Goal: Information Seeking & Learning: Learn about a topic

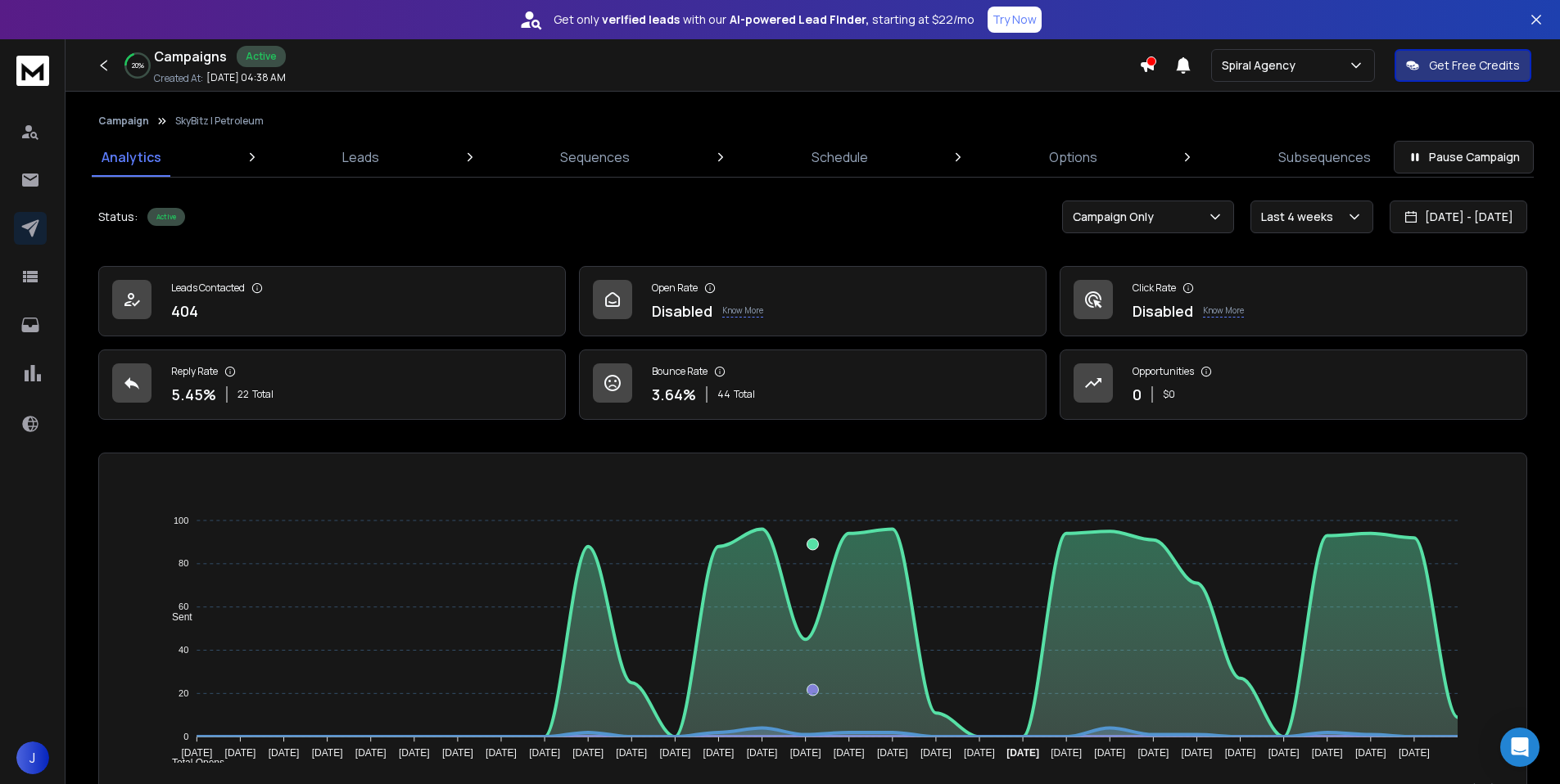
scroll to position [193, 0]
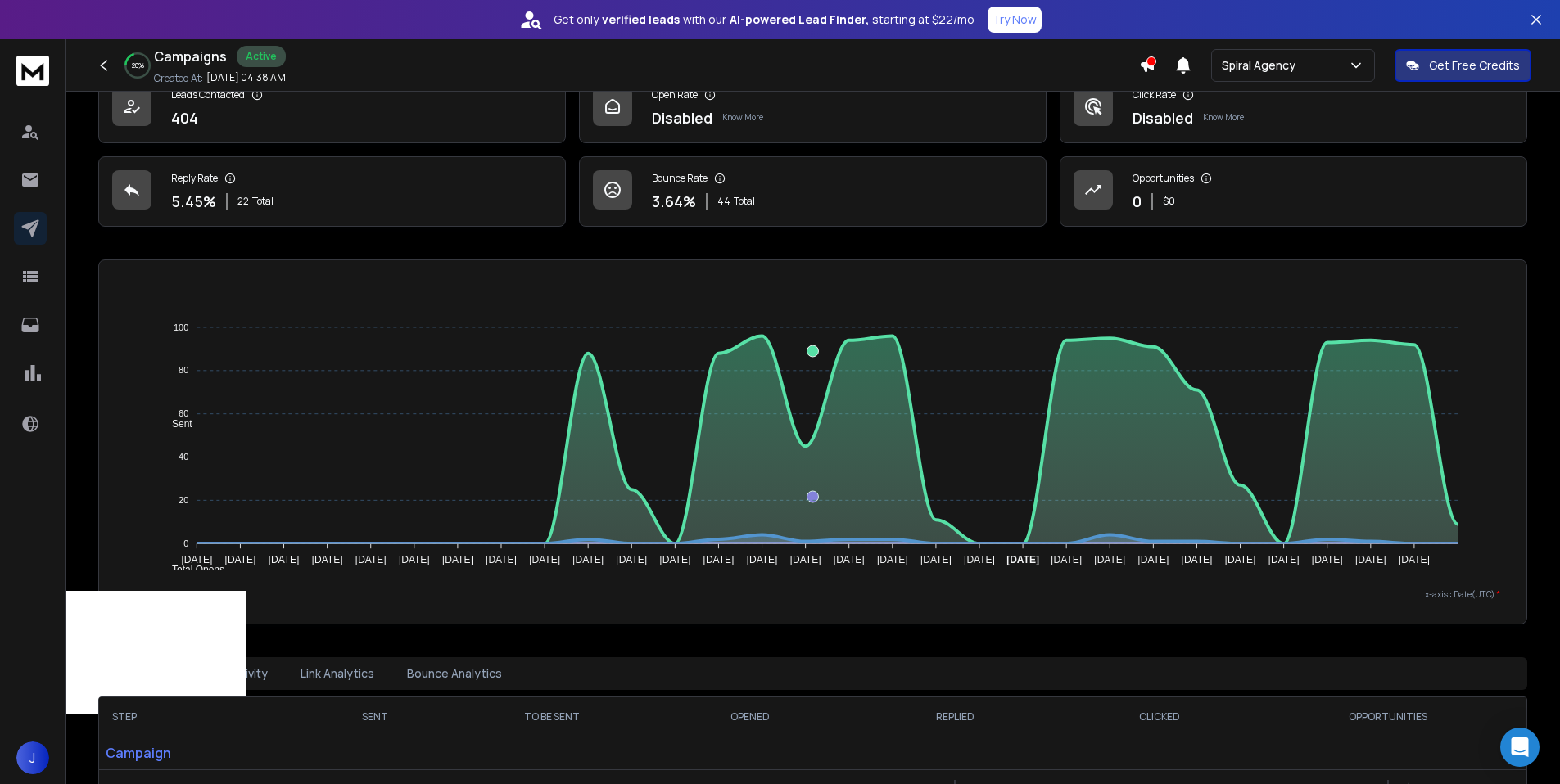
click at [1310, 68] on div "Spiral Agency" at bounding box center [1293, 65] width 143 height 17
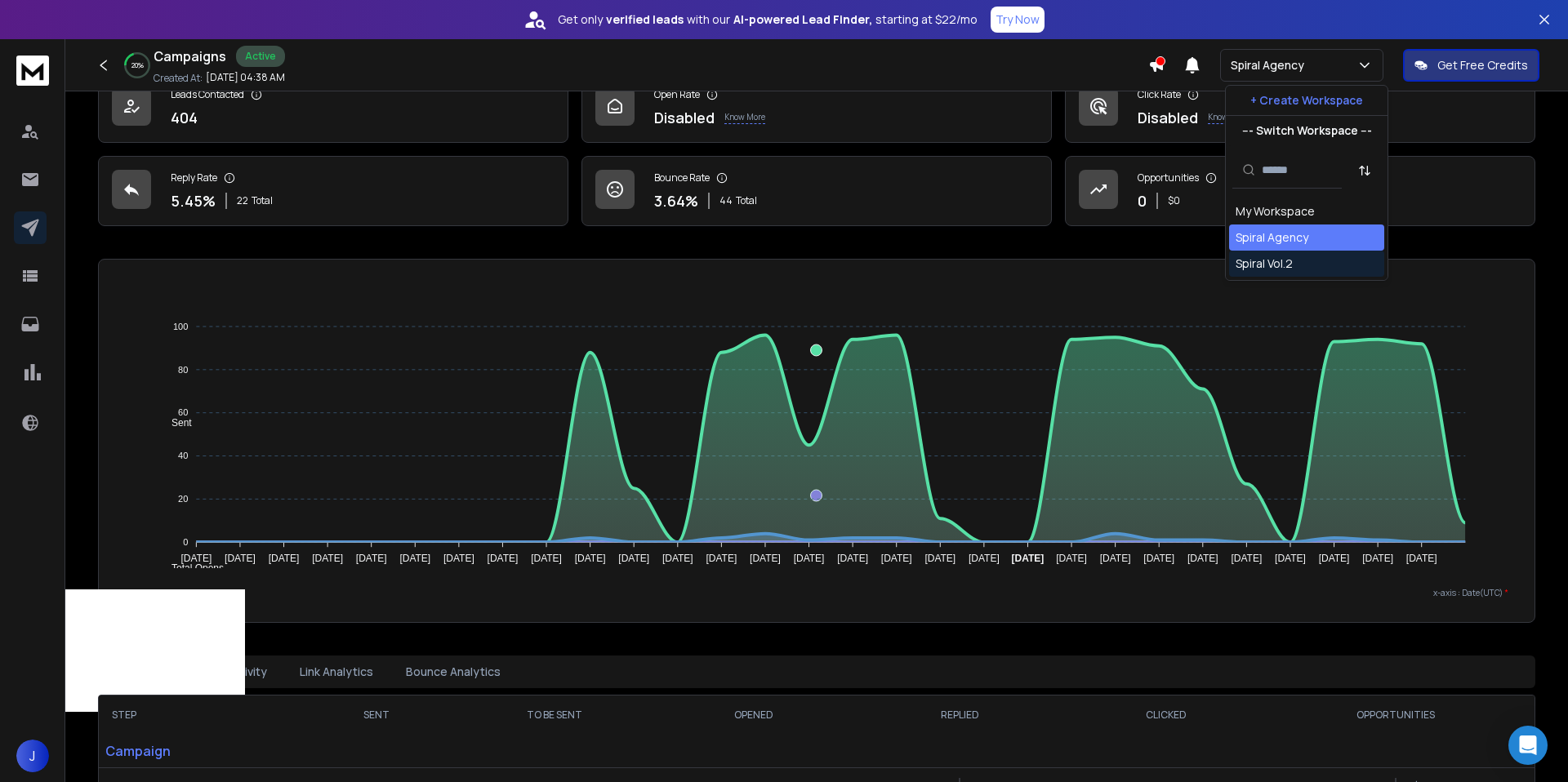
click at [1297, 263] on div "Spiral Vol.2" at bounding box center [1306, 264] width 155 height 26
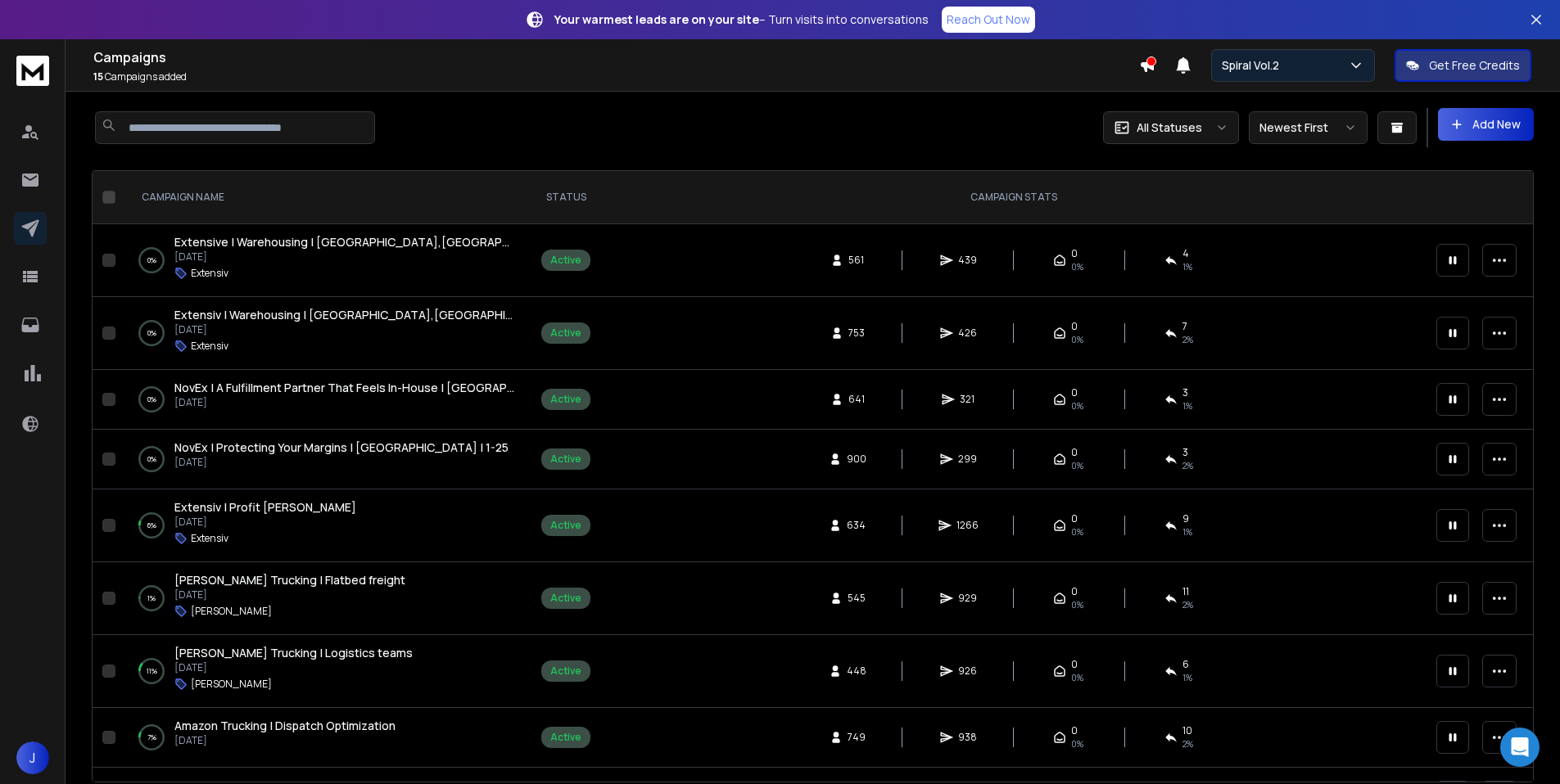
click at [1330, 68] on div "Spiral Vol.2" at bounding box center [1293, 65] width 143 height 17
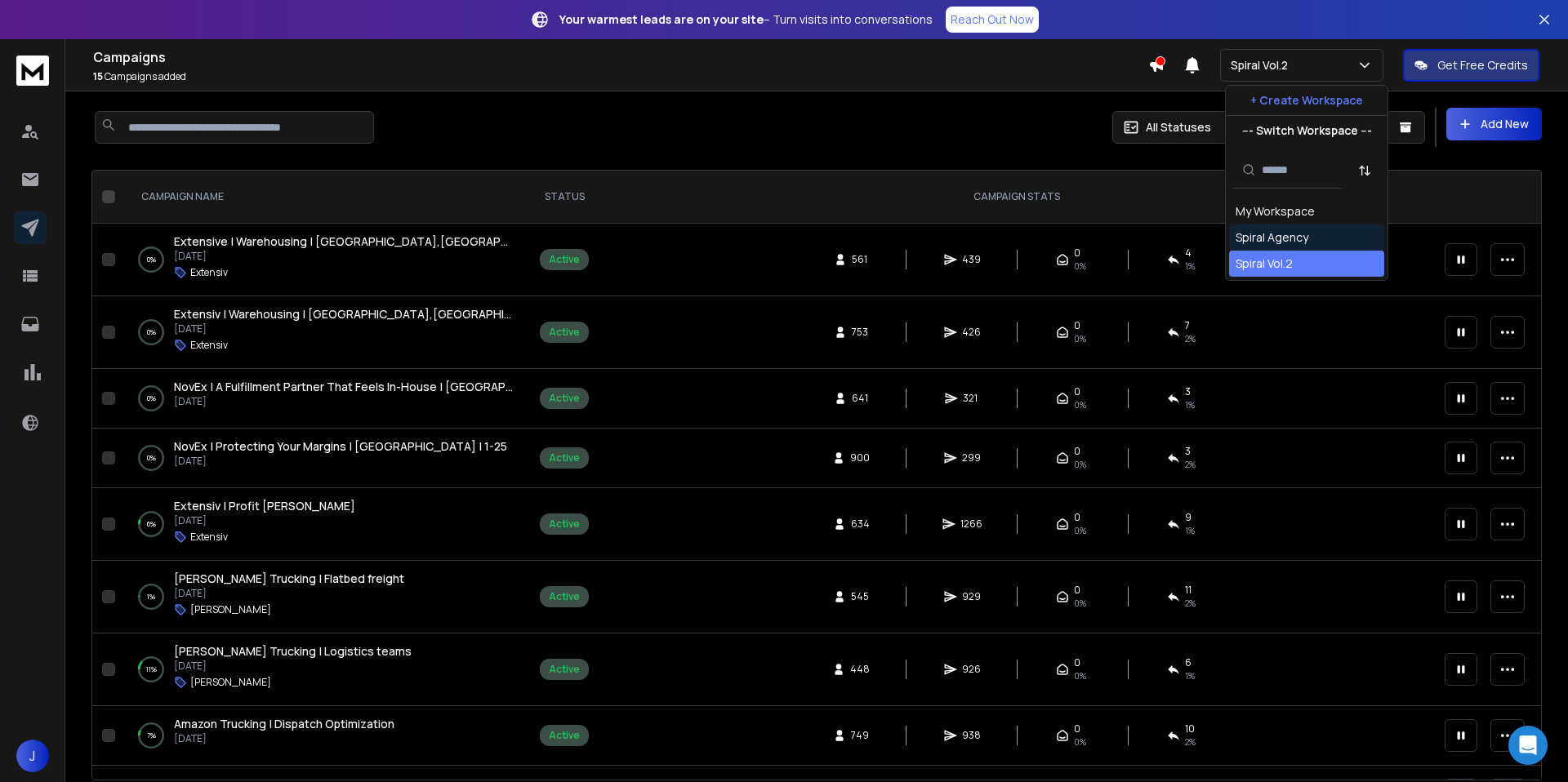
click at [1284, 238] on div "Spiral Agency" at bounding box center [1272, 238] width 73 height 16
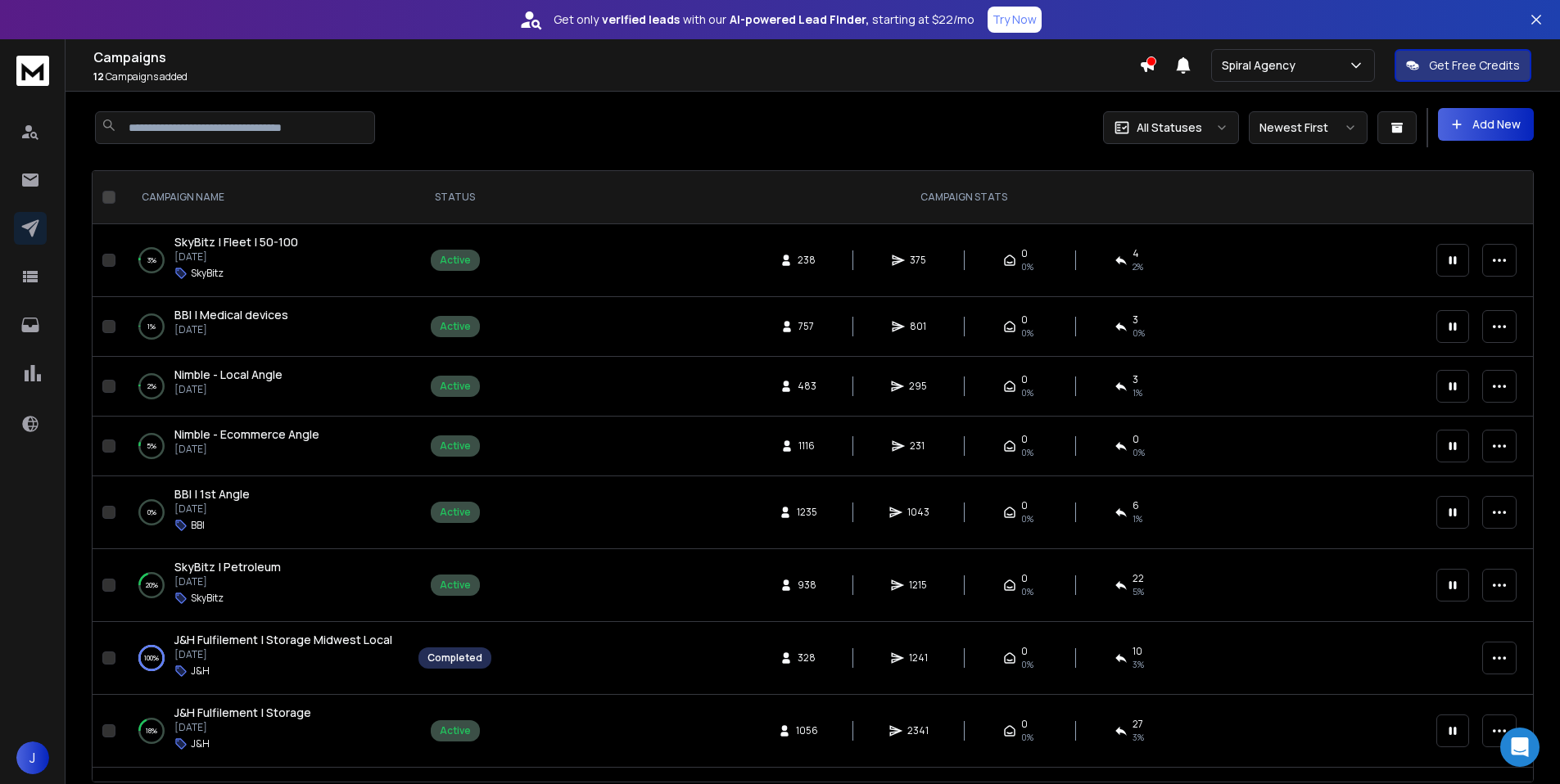
click at [265, 119] on input at bounding box center [235, 128] width 280 height 33
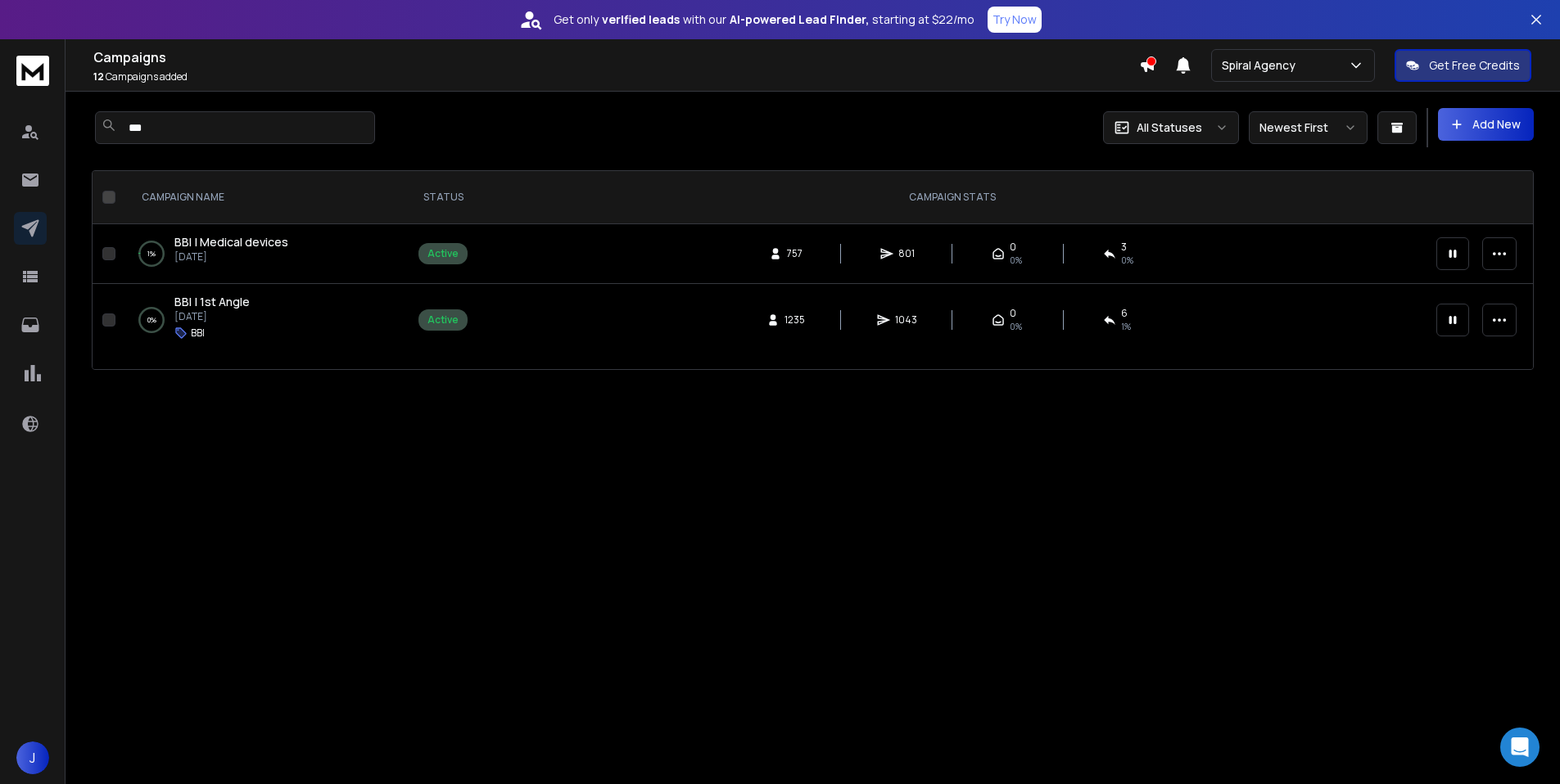
type input "***"
click at [226, 302] on span "BBI | 1st Angle" at bounding box center [212, 302] width 76 height 16
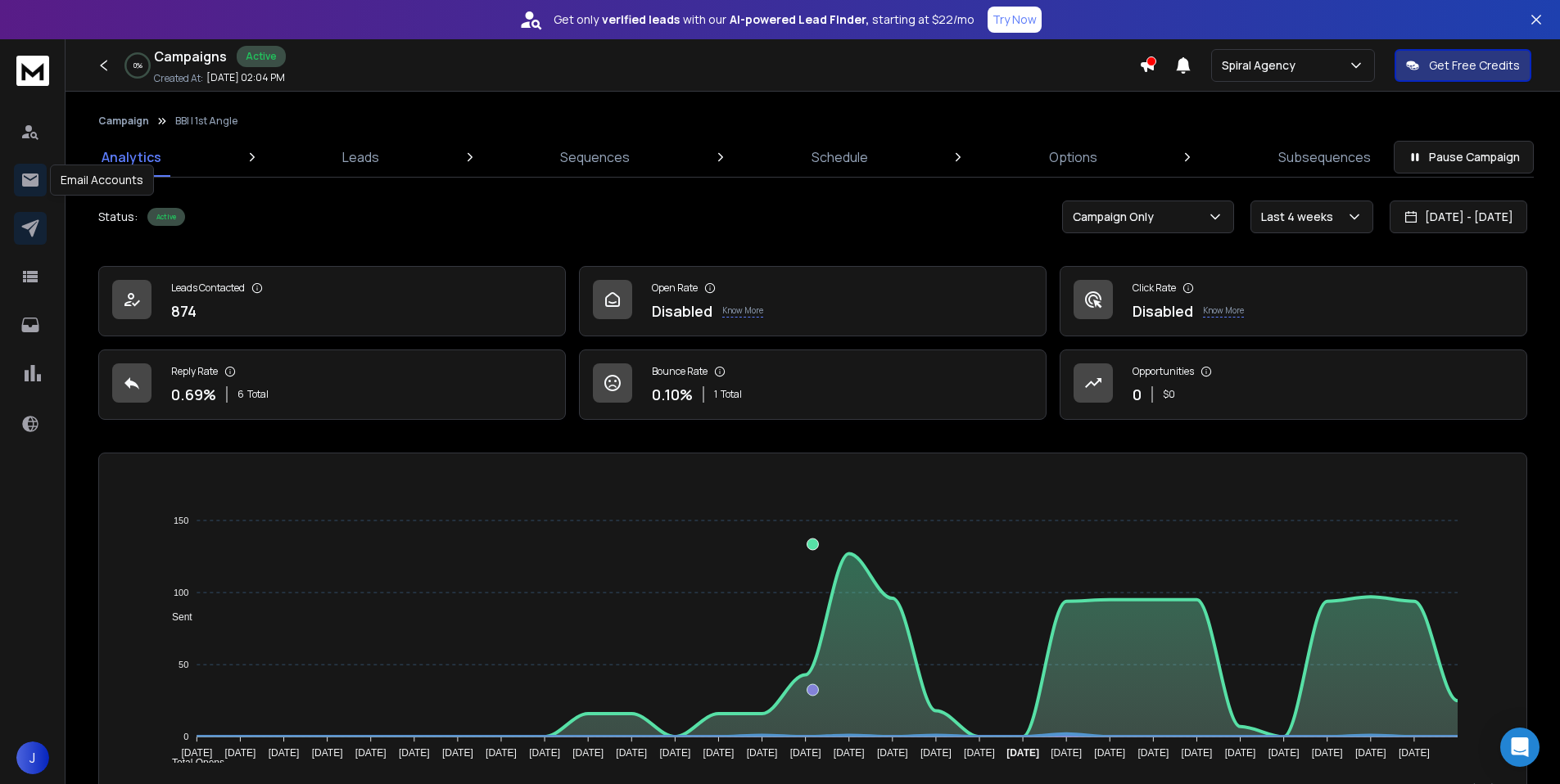
click at [37, 181] on icon at bounding box center [30, 180] width 17 height 13
click at [390, 154] on div "Analytics Leads Sequences Schedule Options Subsequences" at bounding box center [736, 156] width 1289 height 39
click at [349, 157] on p "Leads" at bounding box center [361, 156] width 37 height 20
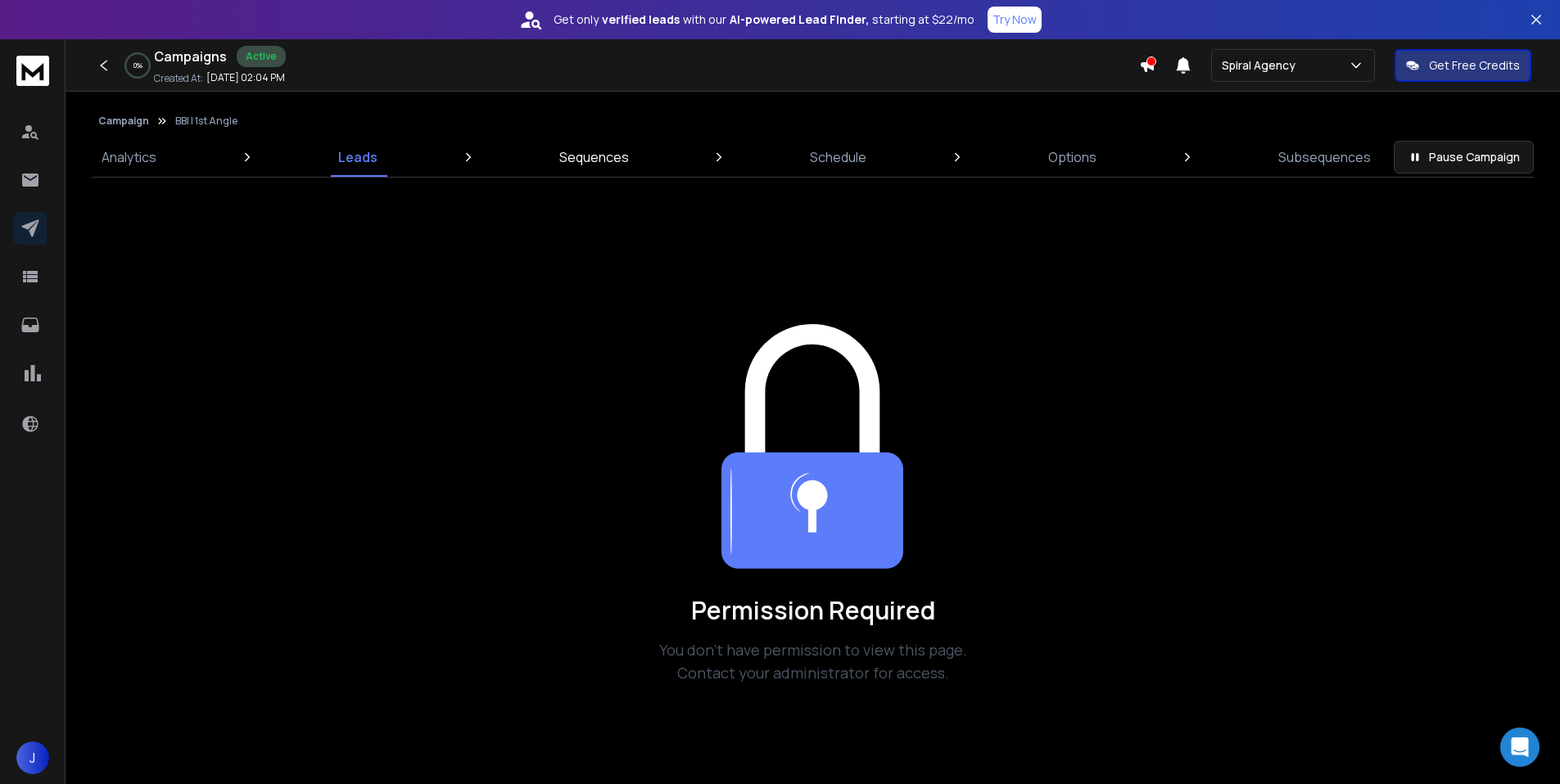
click at [603, 163] on p "Sequences" at bounding box center [594, 156] width 70 height 20
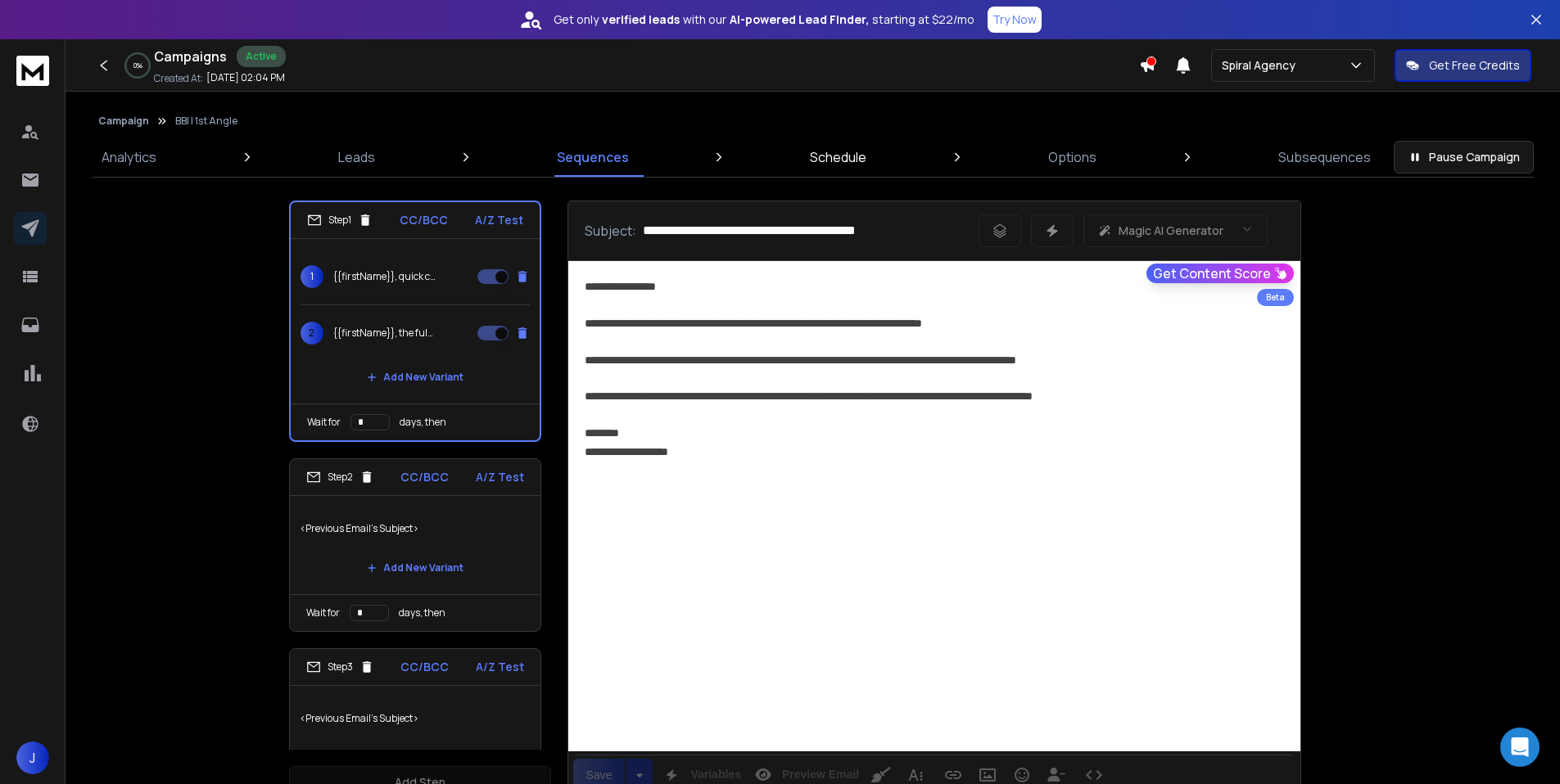
click at [841, 154] on p "Schedule" at bounding box center [837, 156] width 57 height 20
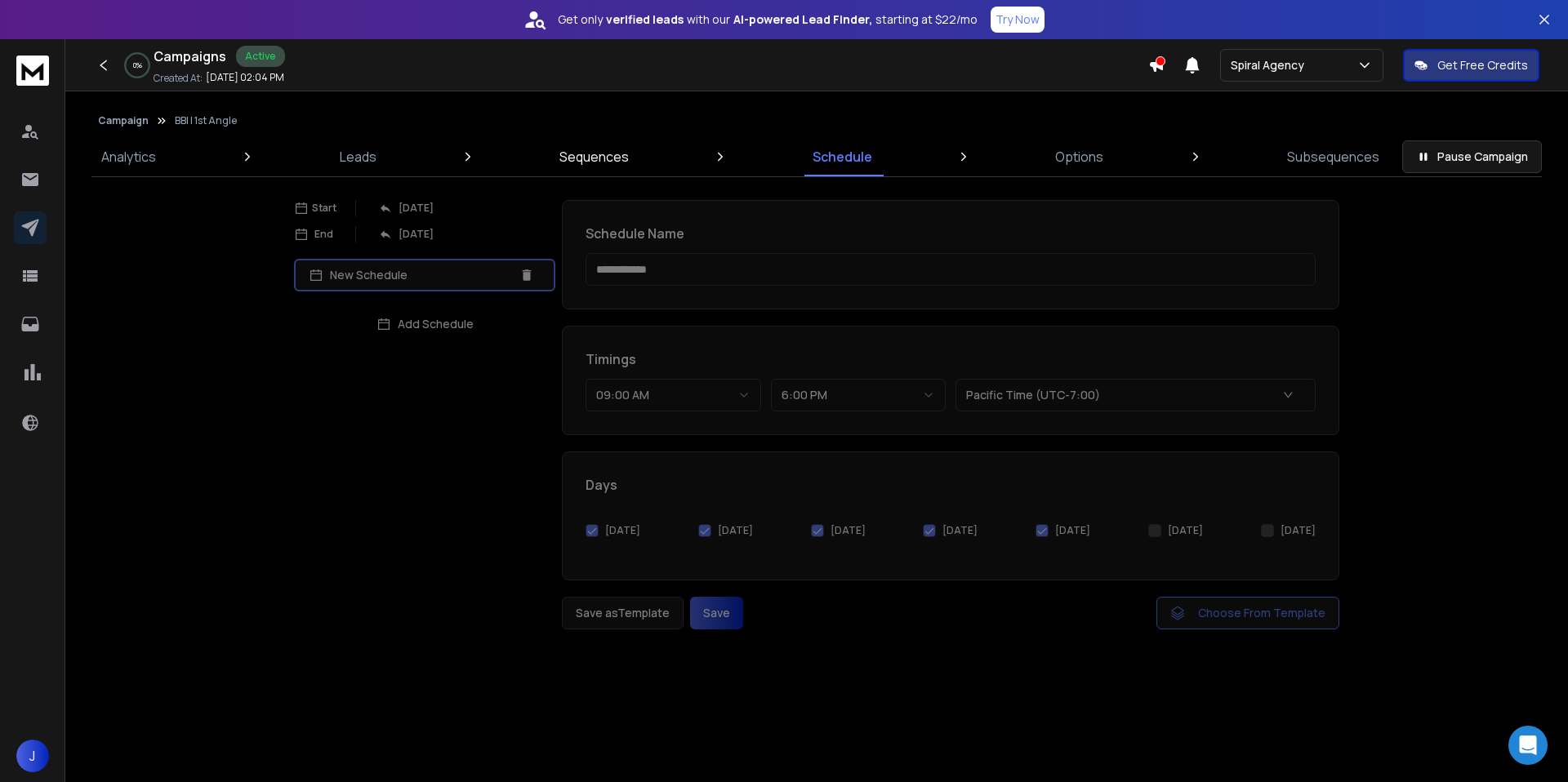
click at [623, 157] on p "Sequences" at bounding box center [594, 156] width 69 height 20
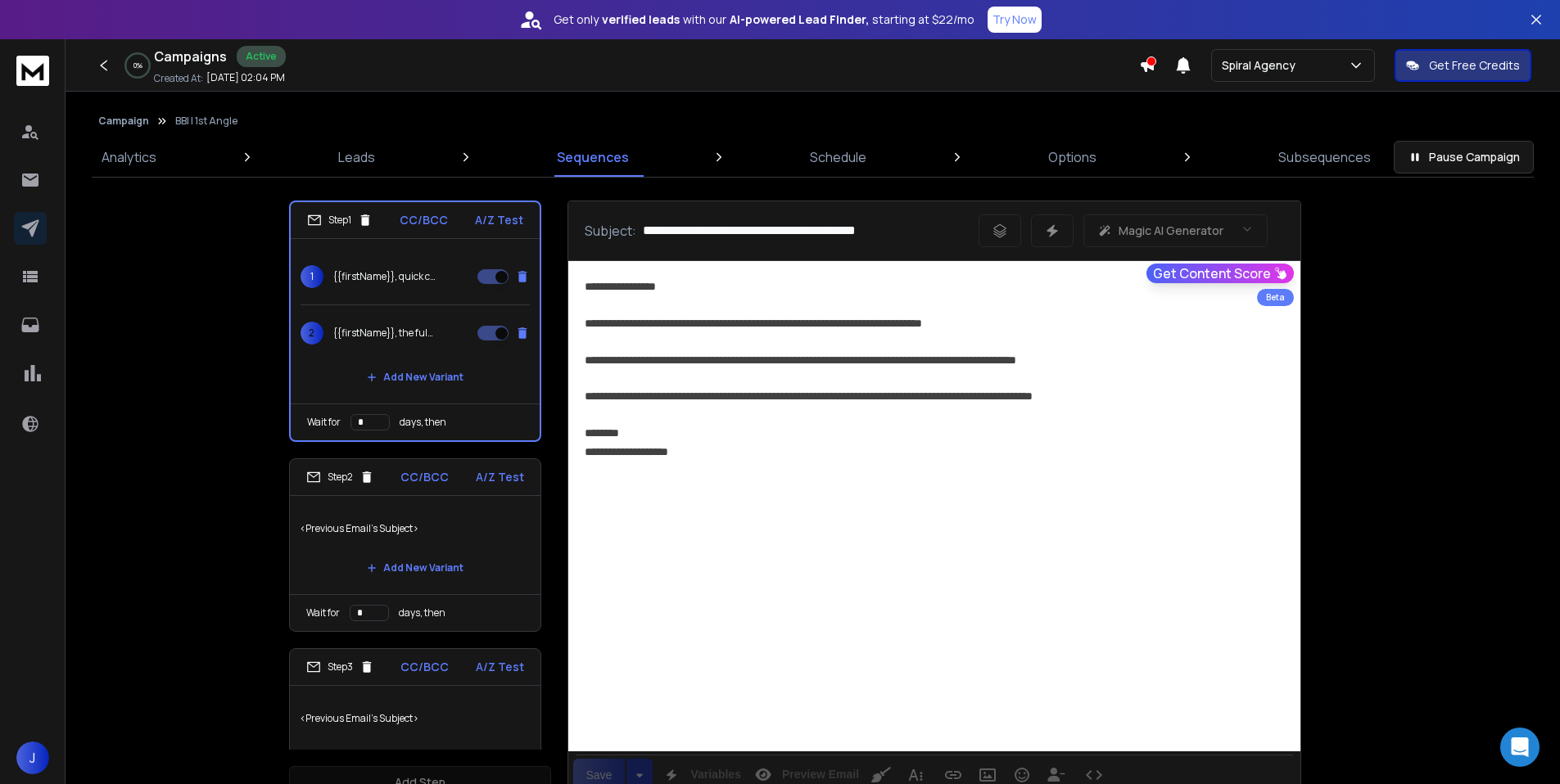
scroll to position [37, 0]
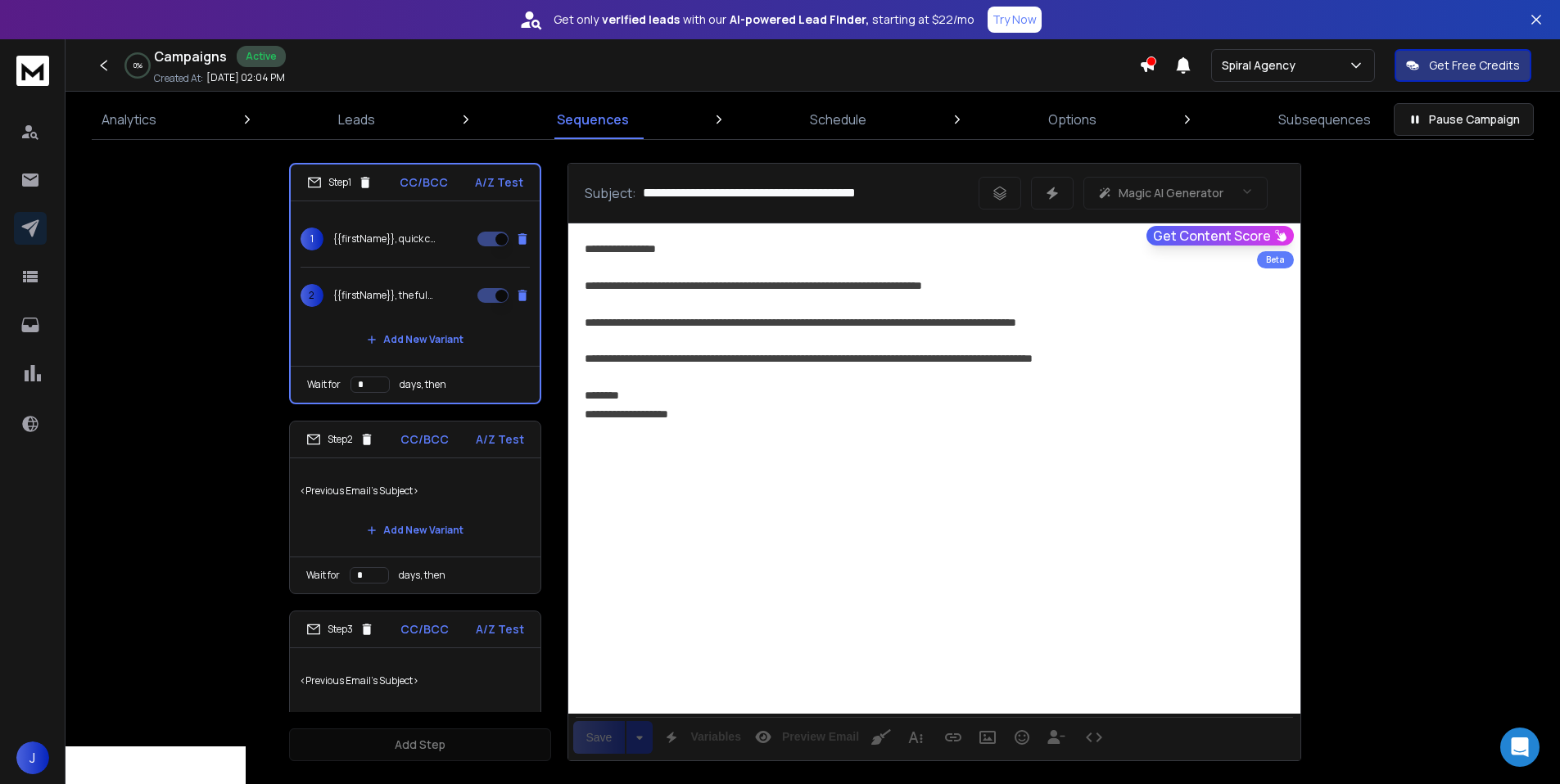
click at [197, 113] on div "Analytics Leads Sequences Schedule Options Subsequences" at bounding box center [736, 119] width 1289 height 39
click at [147, 116] on p "Analytics" at bounding box center [129, 119] width 55 height 20
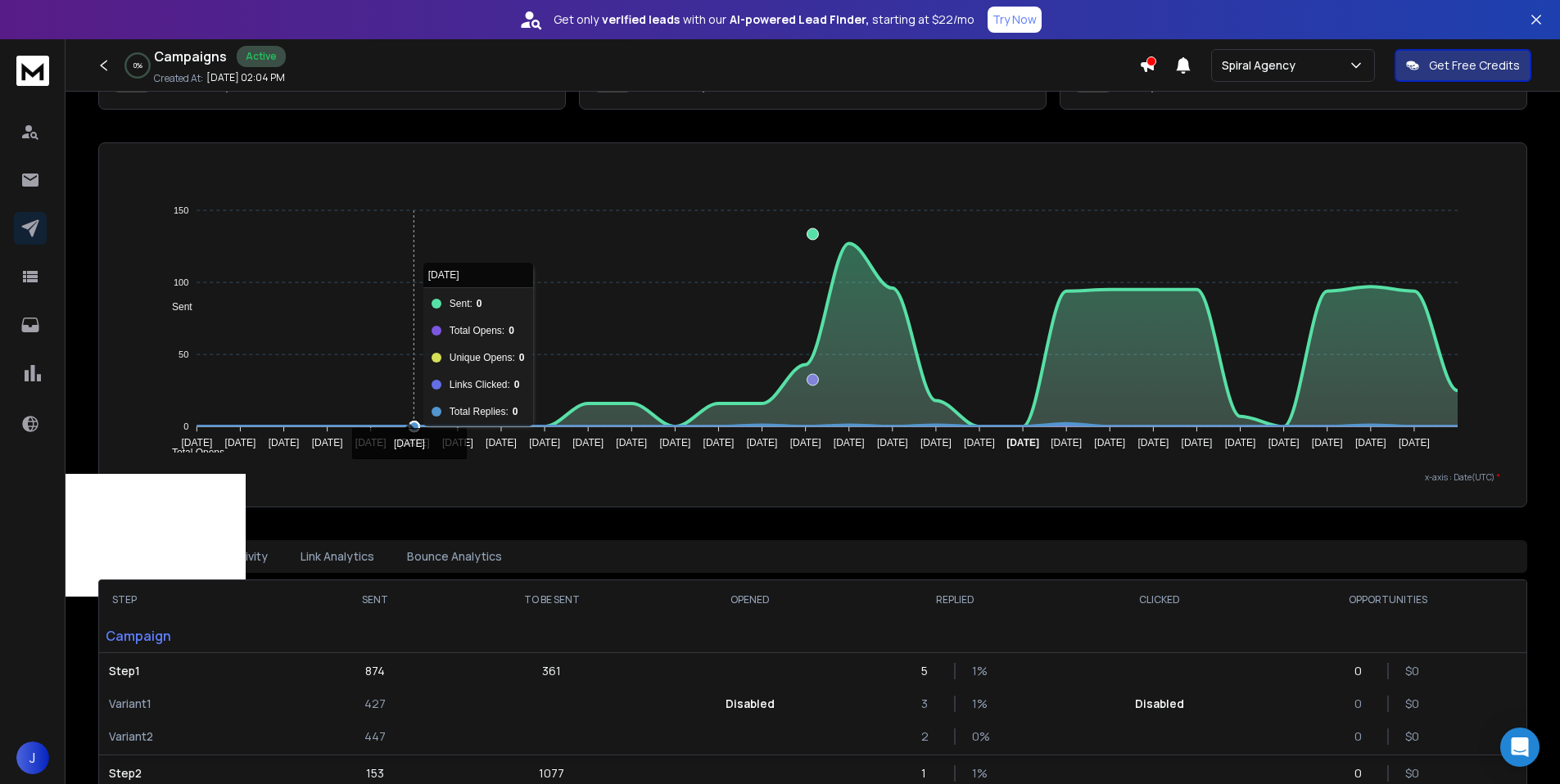
scroll to position [450, 0]
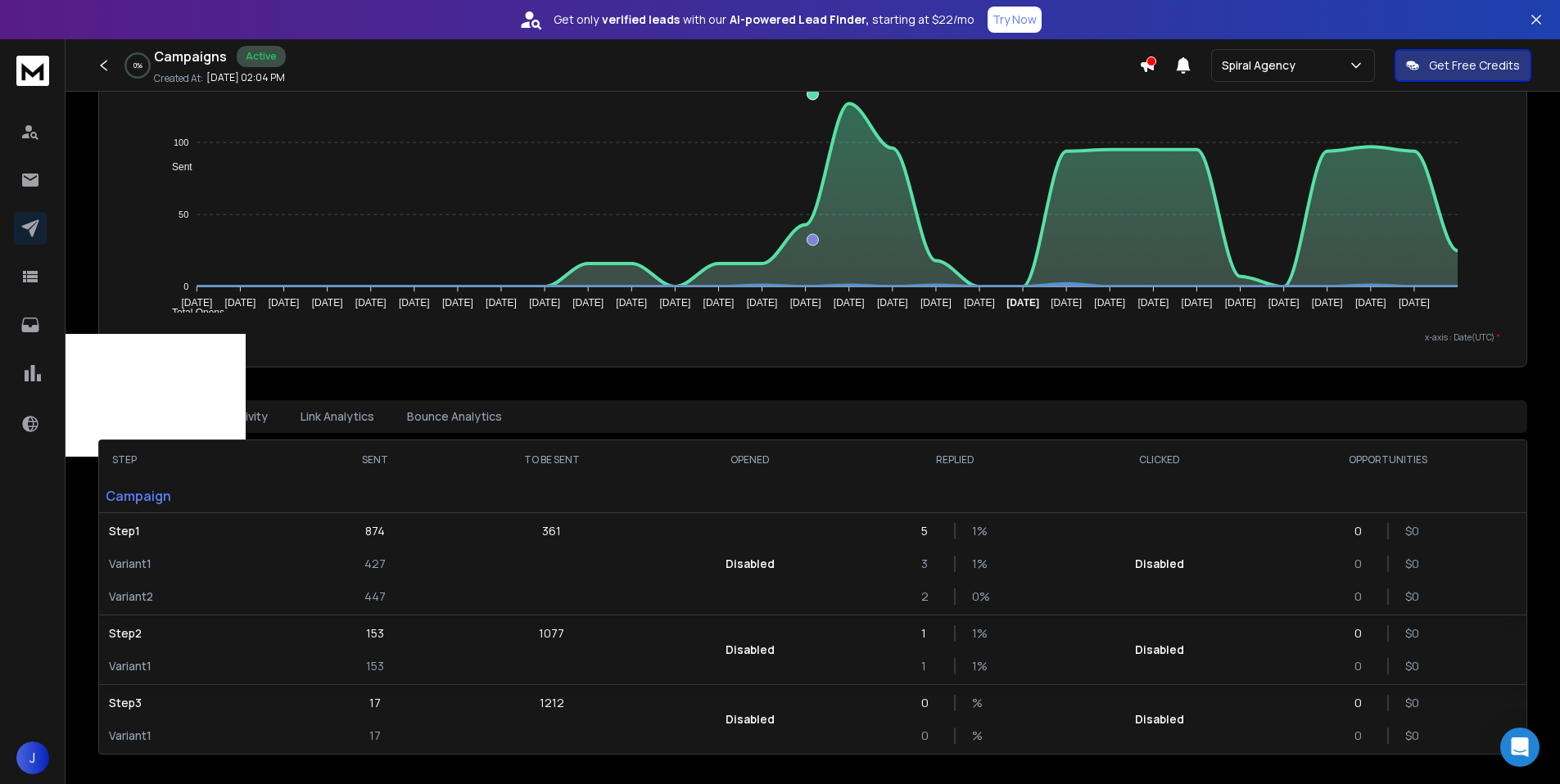
click at [251, 418] on button "Activity" at bounding box center [248, 416] width 61 height 36
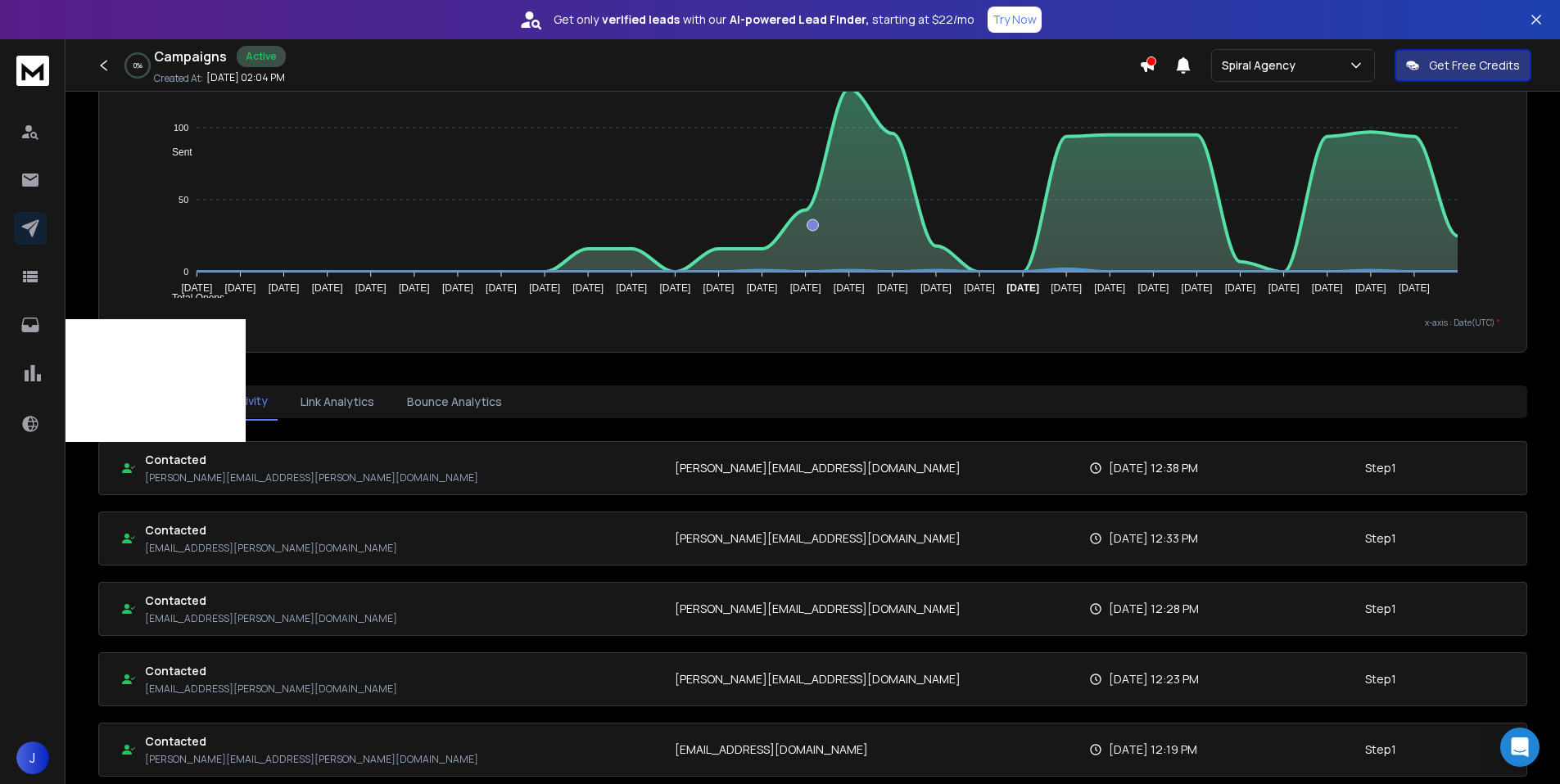
scroll to position [447, 0]
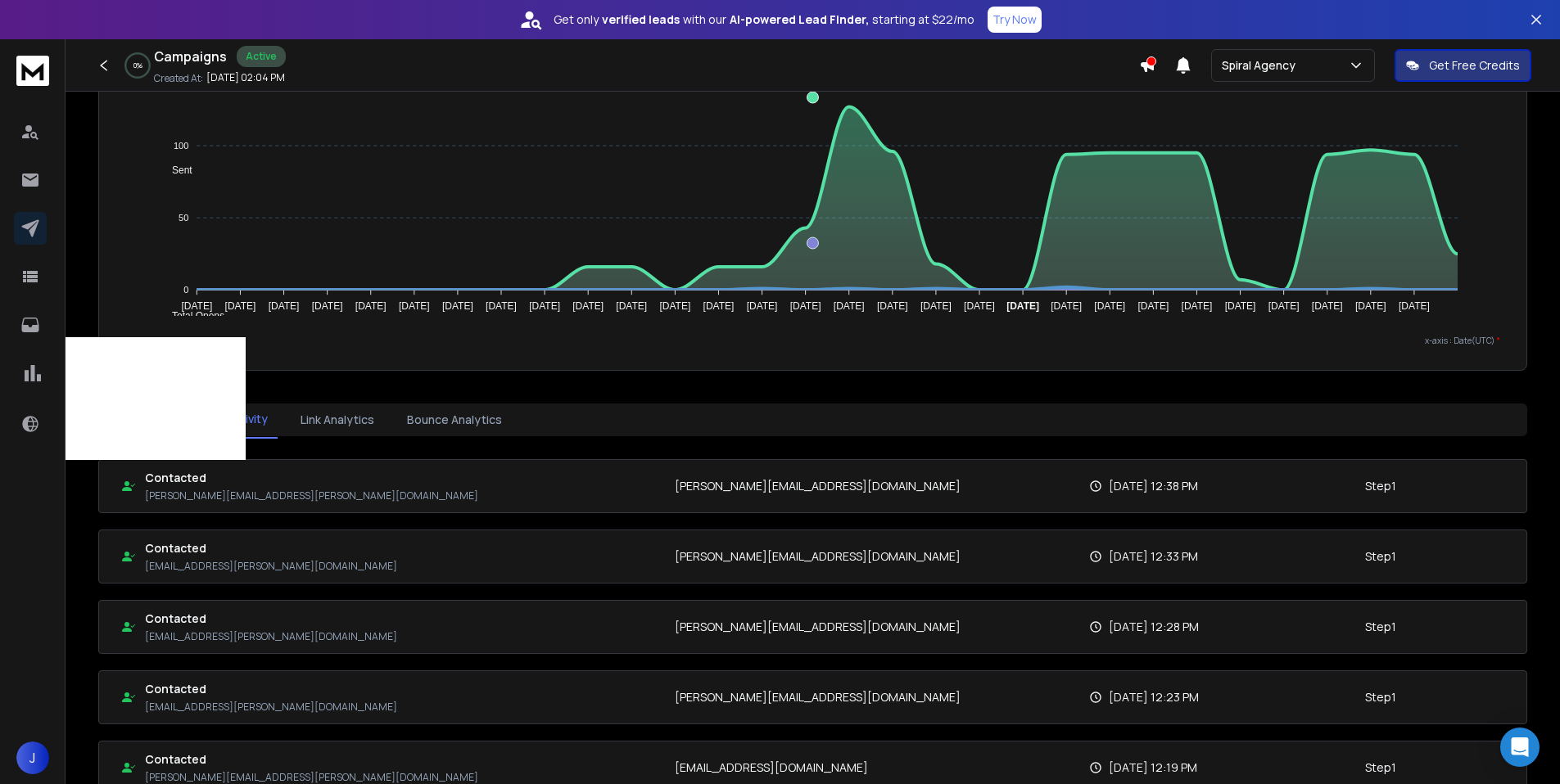
click at [349, 371] on div "Sent Total Opens Unique Opens Links Clicked Total Replies 150 150 100 100 50 50…" at bounding box center [812, 189] width 1429 height 365
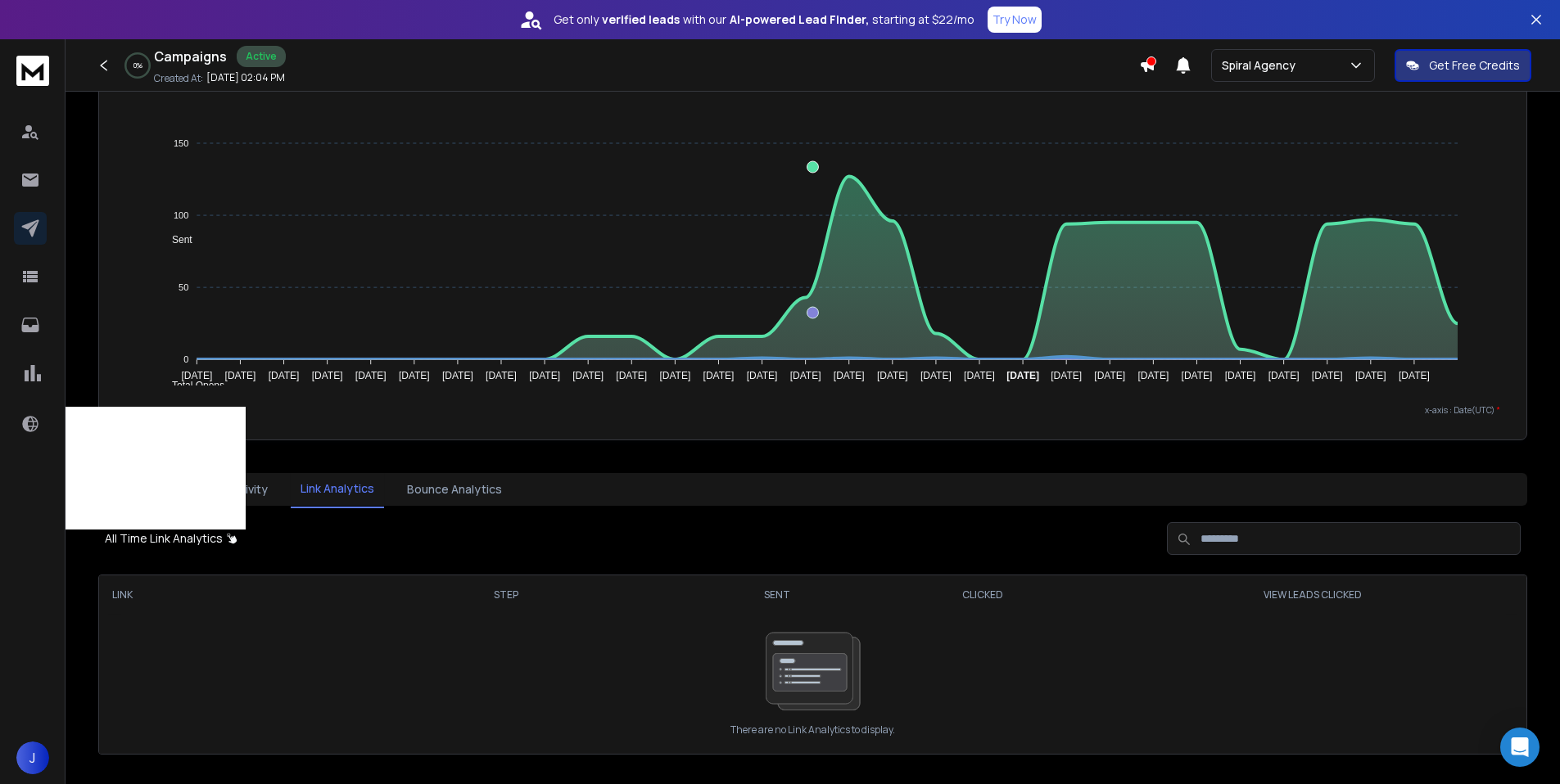
scroll to position [377, 0]
click at [471, 422] on div "Sent Total Opens Unique Opens Links Clicked Total Replies 150 150 100 100 50 50…" at bounding box center [812, 258] width 1429 height 365
click at [30, 275] on icon at bounding box center [30, 276] width 15 height 11
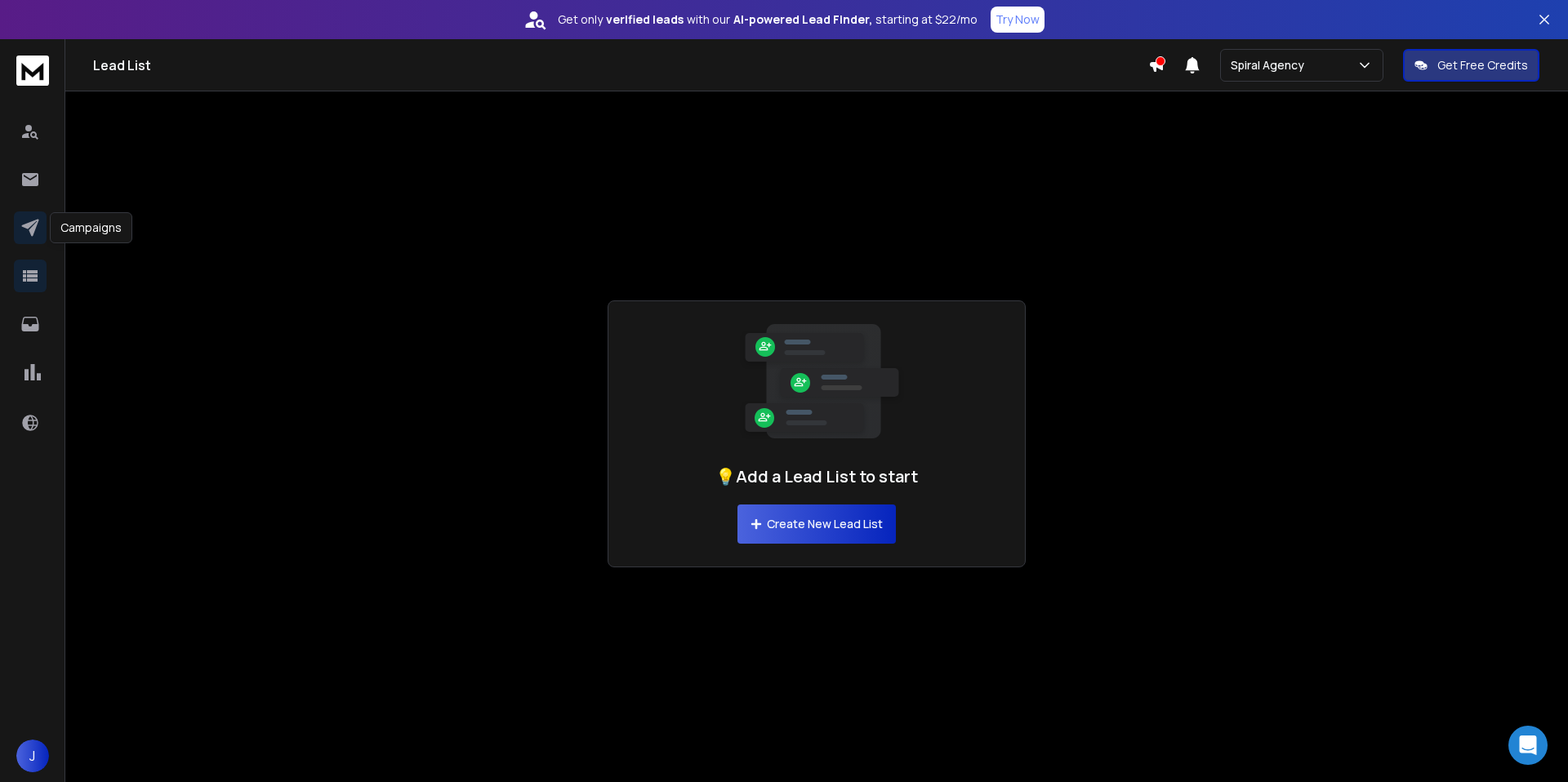
click at [21, 231] on icon at bounding box center [30, 227] width 20 height 20
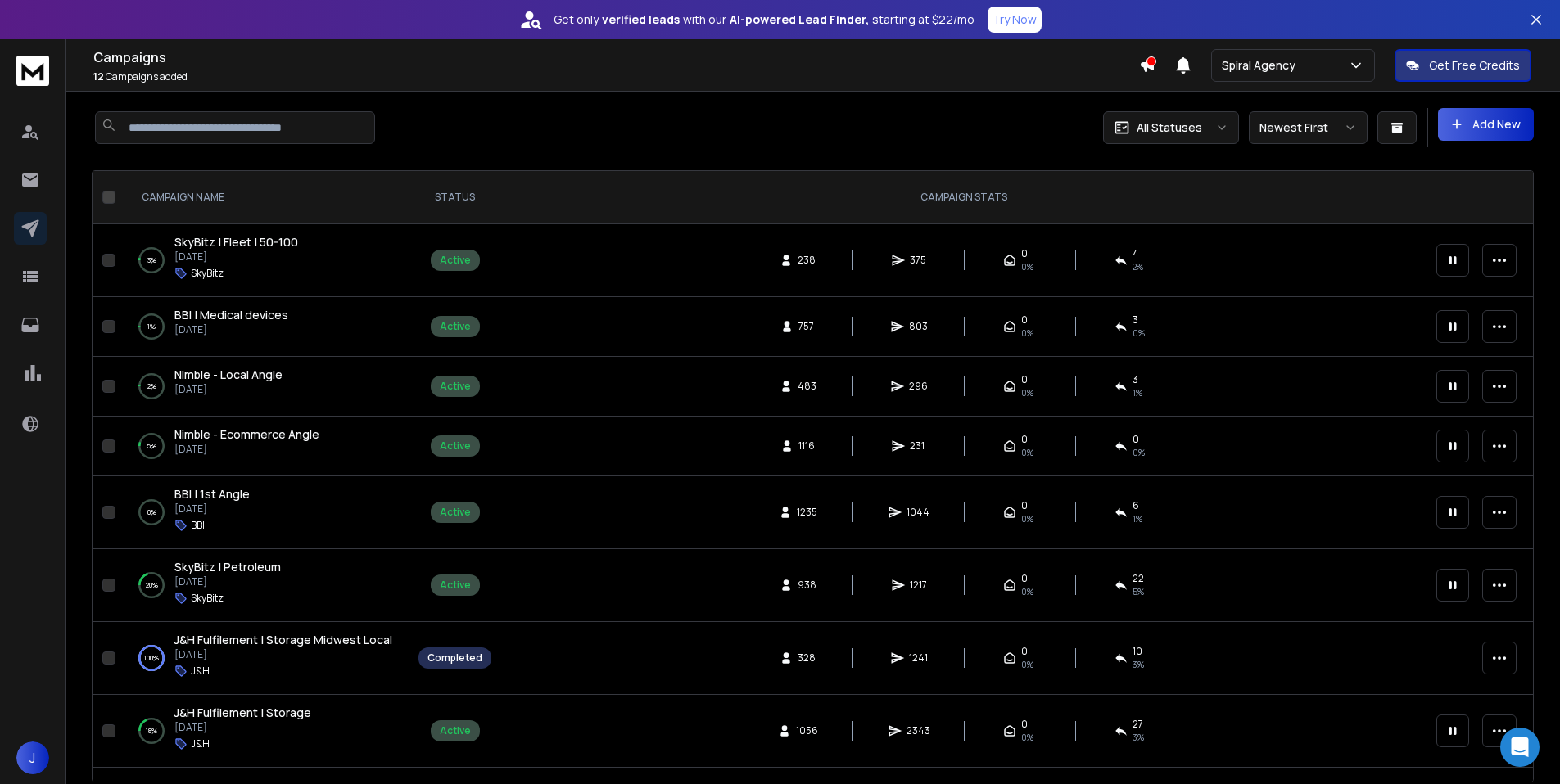
click at [179, 134] on input at bounding box center [235, 128] width 280 height 33
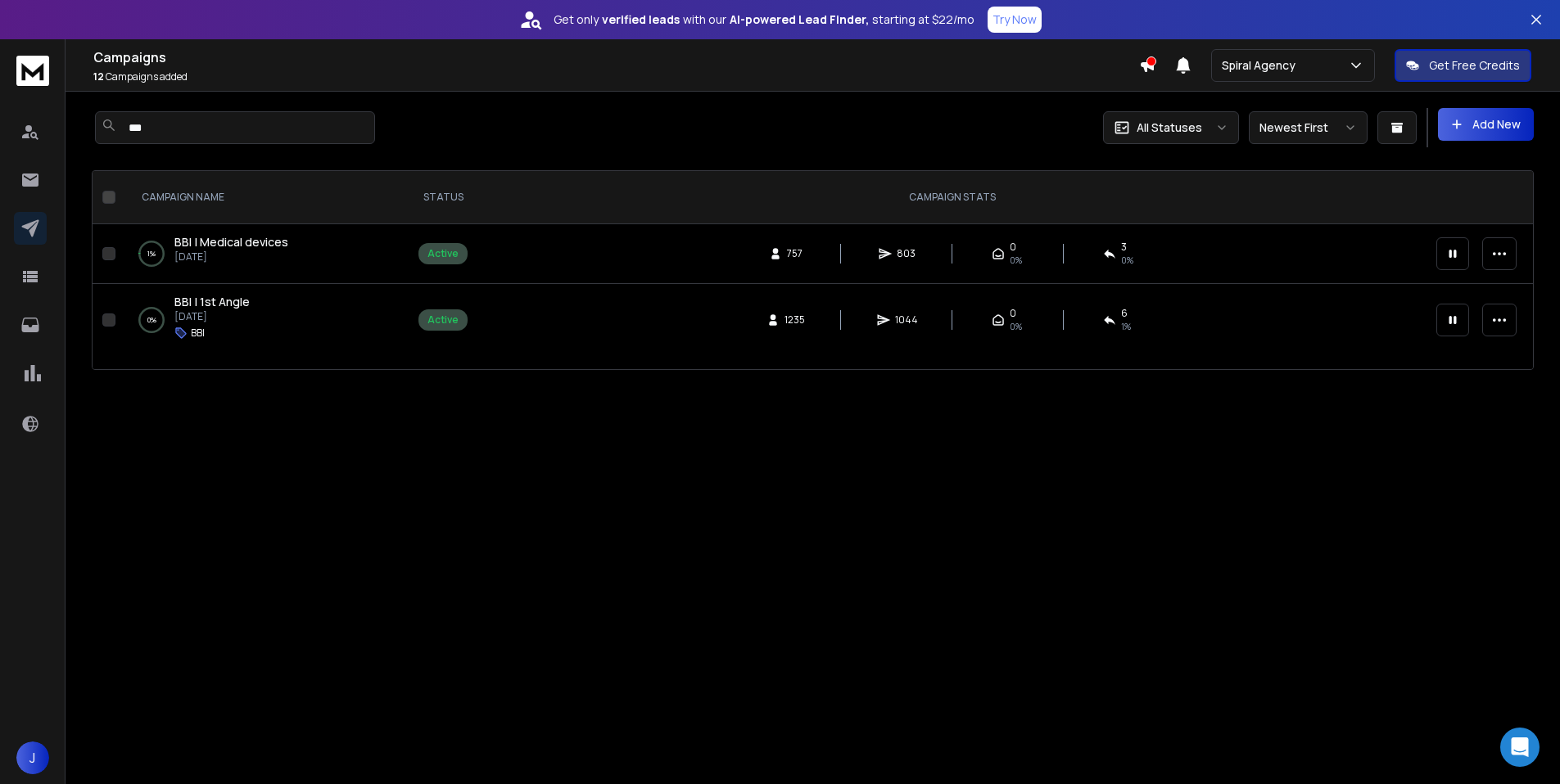
type input "***"
click at [260, 243] on span "BBI | Medical devices" at bounding box center [231, 242] width 114 height 16
